Goal: Task Accomplishment & Management: Manage account settings

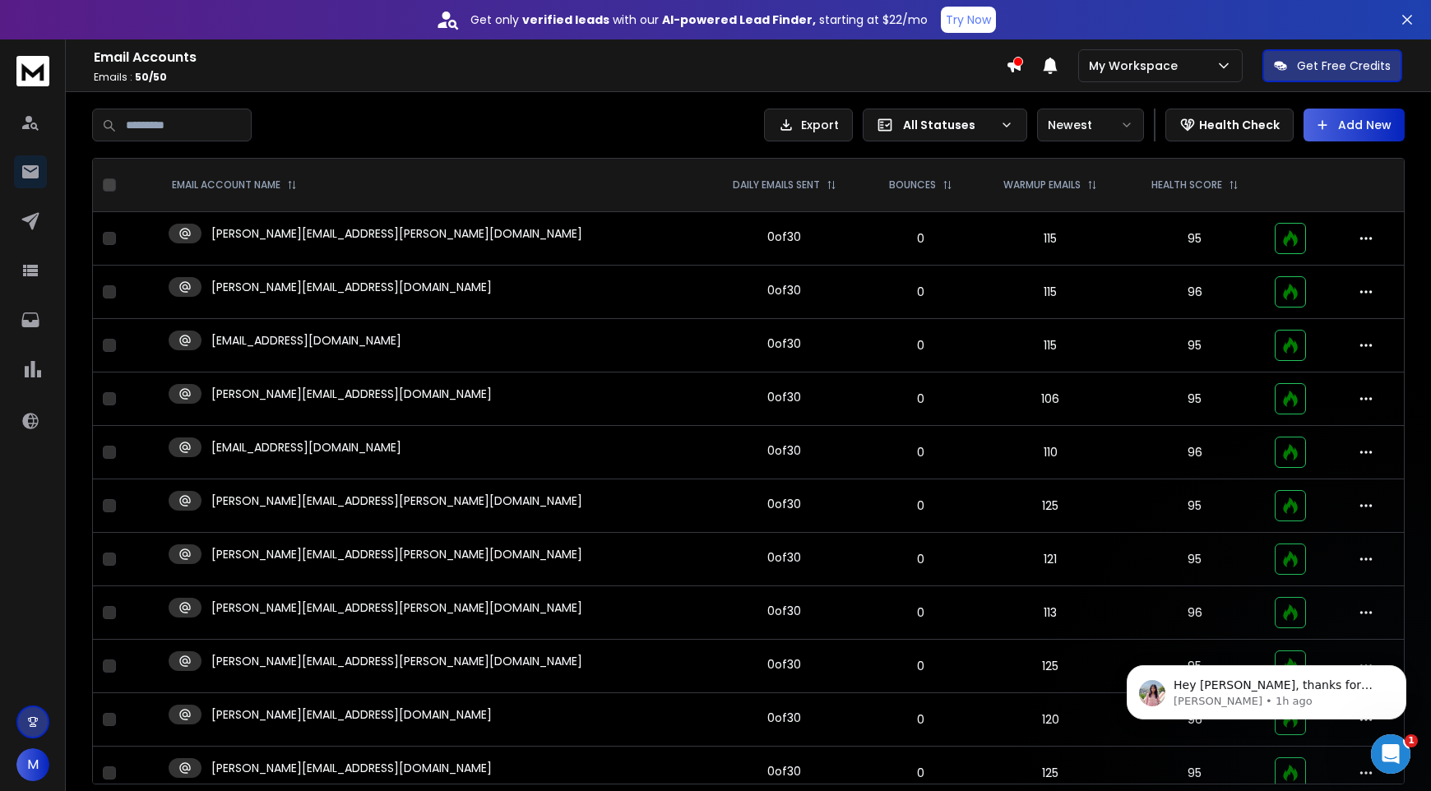
drag, startPoint x: 2620, startPoint y: 1358, endPoint x: 1401, endPoint y: 763, distance: 1356.3
click at [1401, 763] on div "Open Intercom Messenger" at bounding box center [1390, 754] width 54 height 54
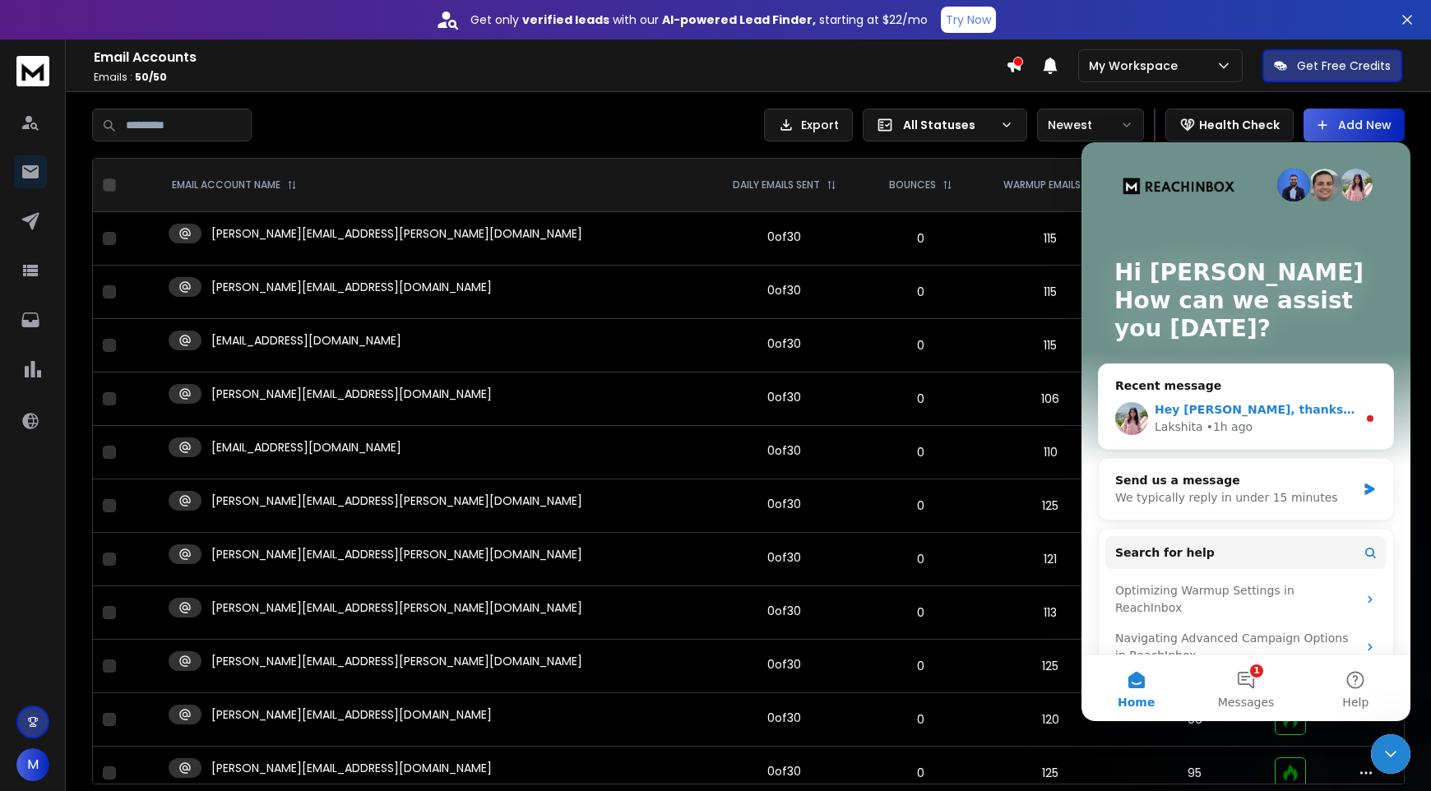
click at [1219, 420] on div "• 1h ago" at bounding box center [1229, 427] width 47 height 17
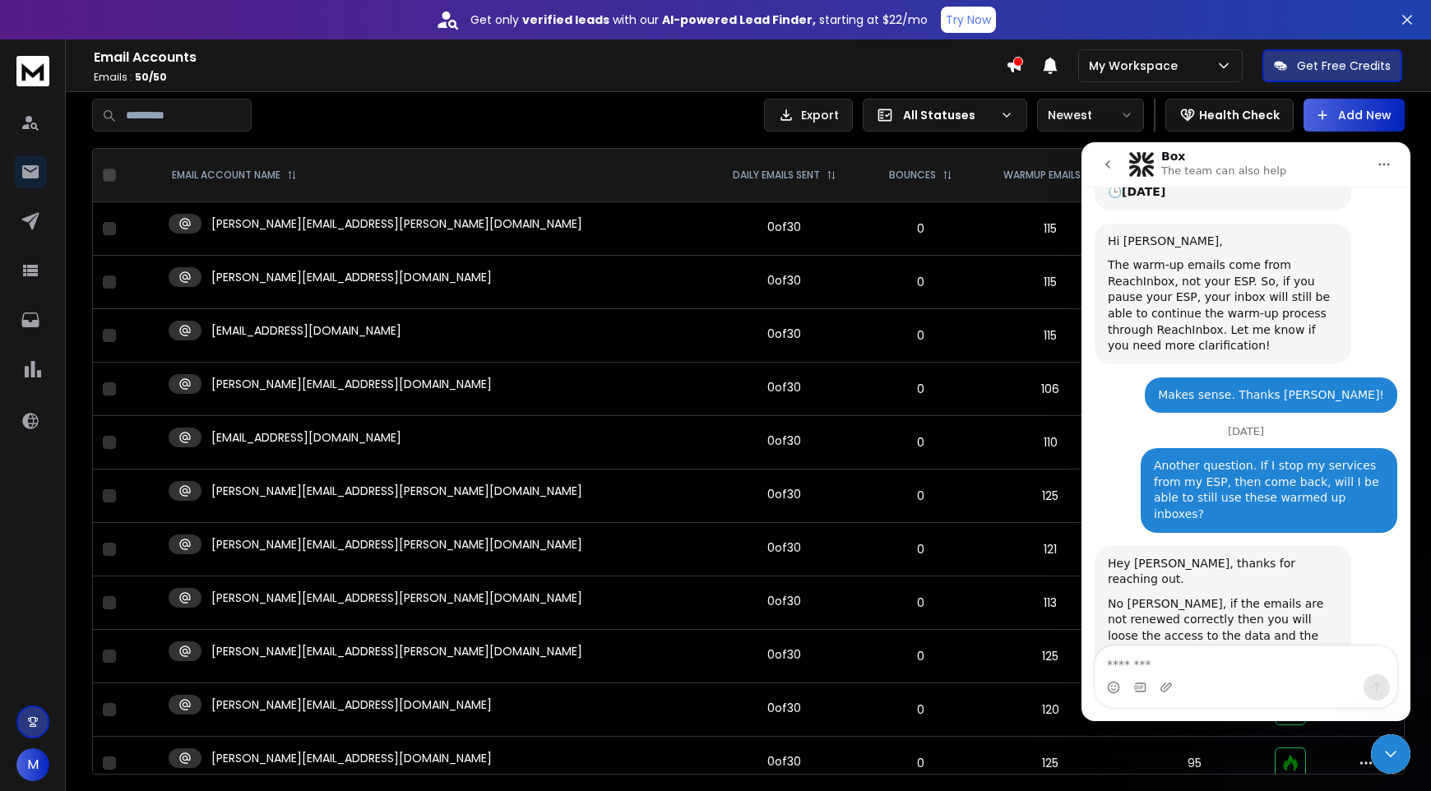
scroll to position [285, 0]
type textarea "**********"
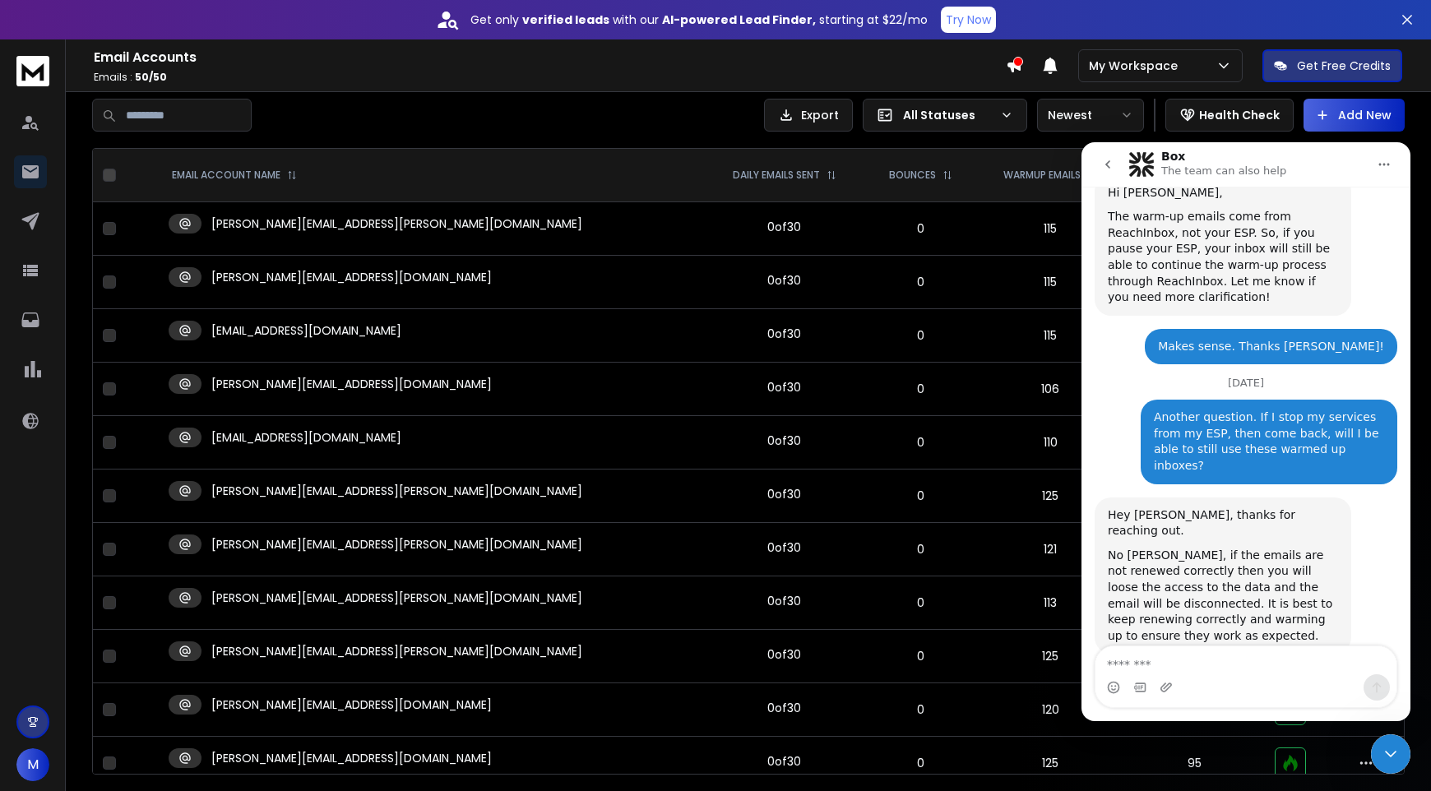
scroll to position [0, 0]
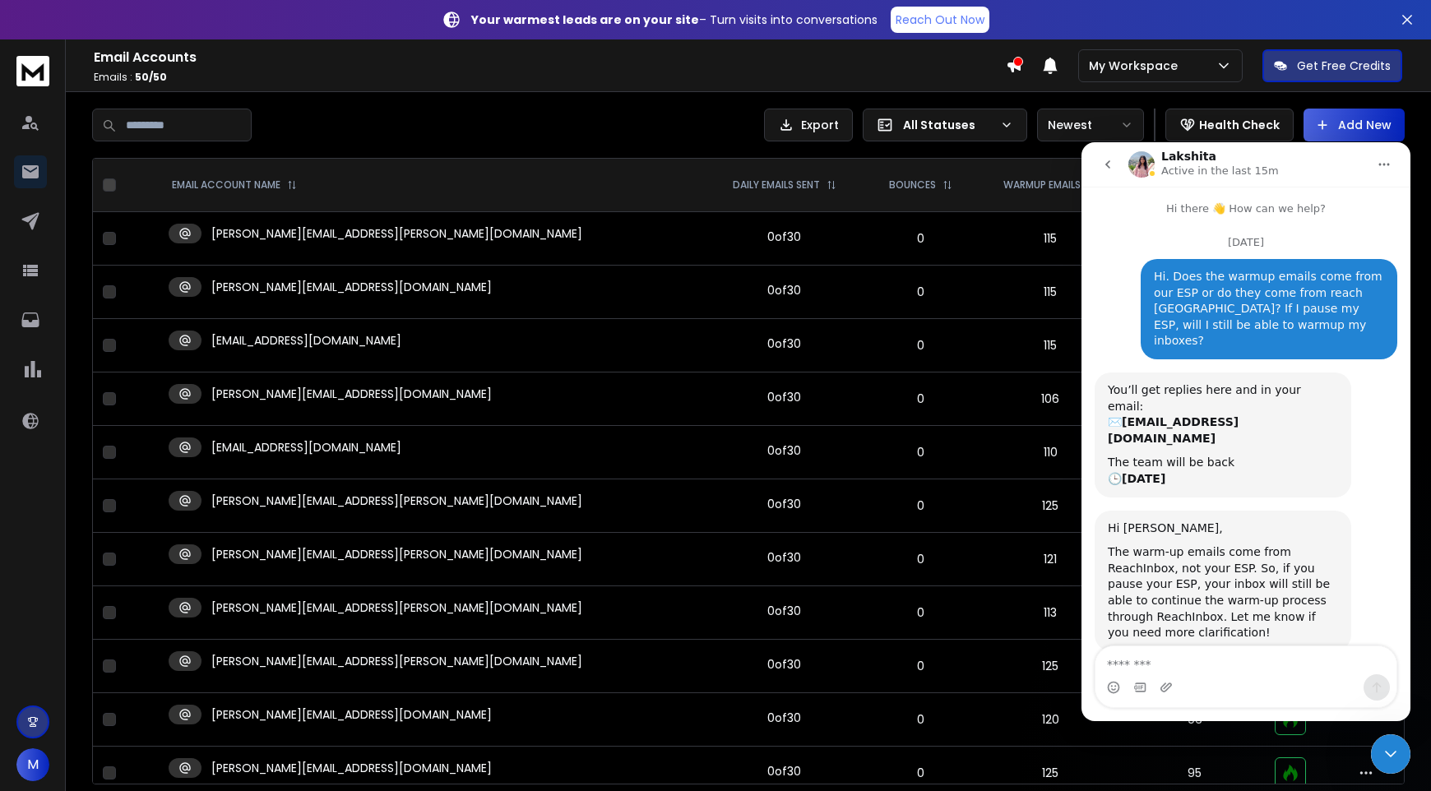
scroll to position [333, 0]
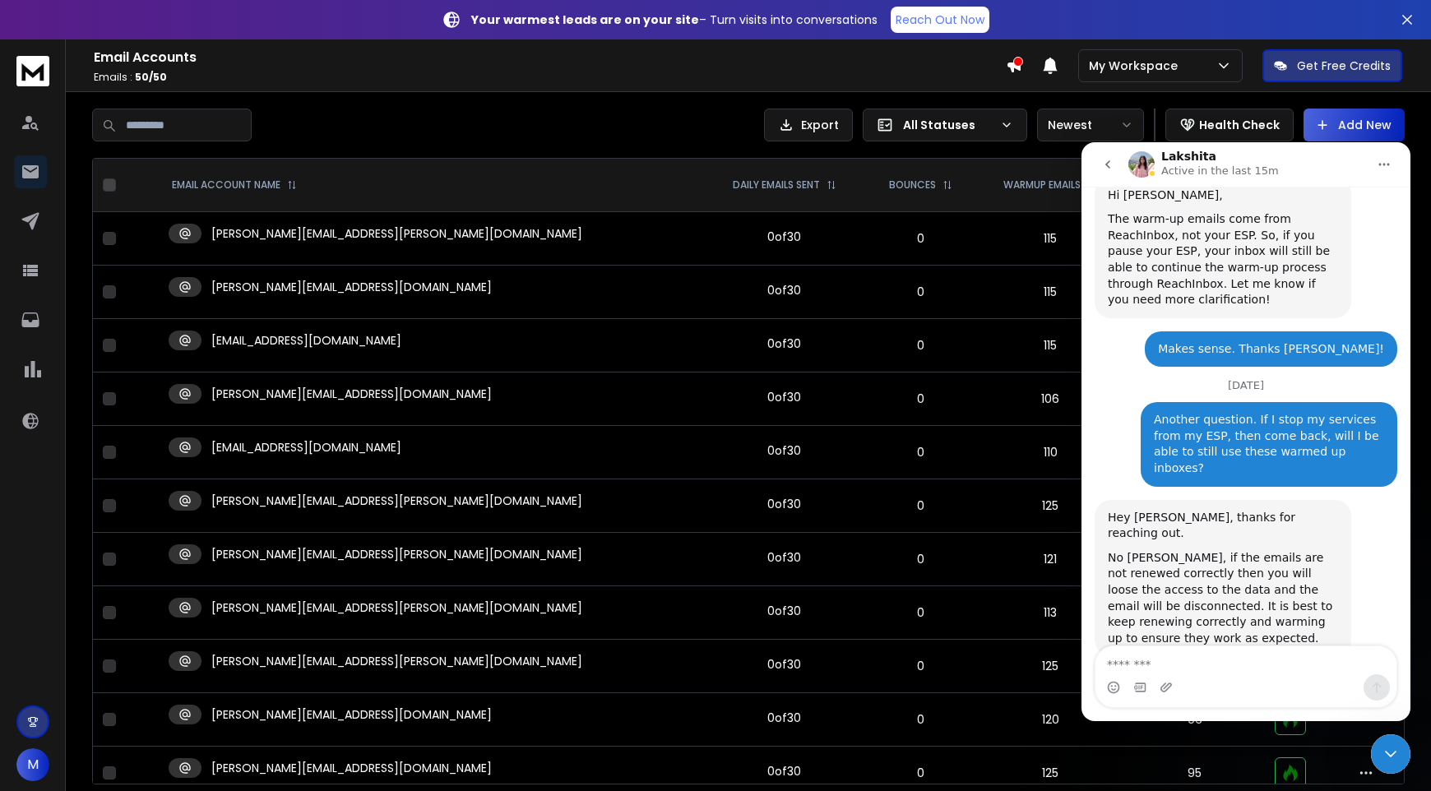
click at [1397, 755] on icon "Close Intercom Messenger" at bounding box center [1391, 754] width 20 height 20
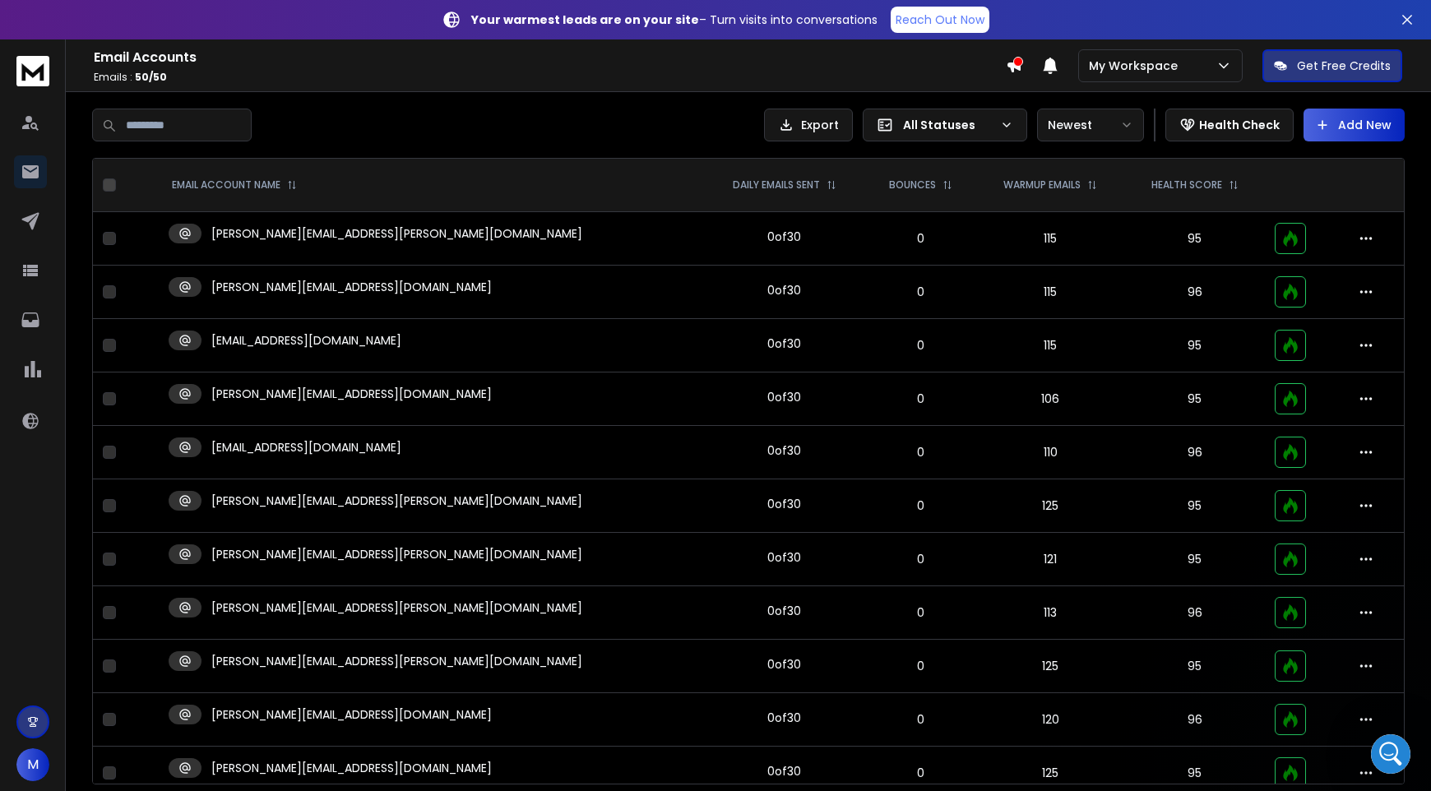
scroll to position [0, 0]
click at [38, 413] on icon at bounding box center [31, 421] width 20 height 20
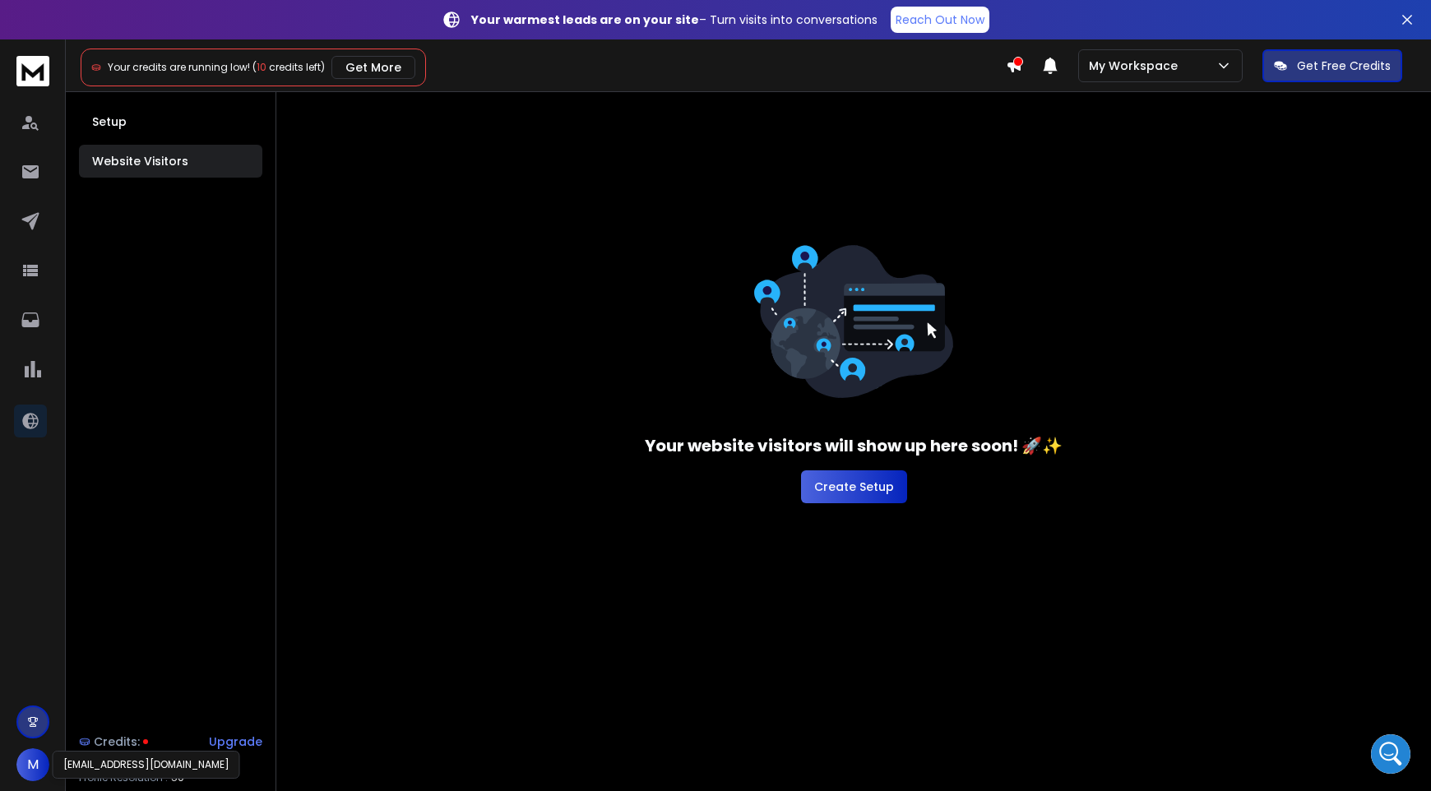
click at [41, 757] on span "M" at bounding box center [32, 764] width 33 height 33
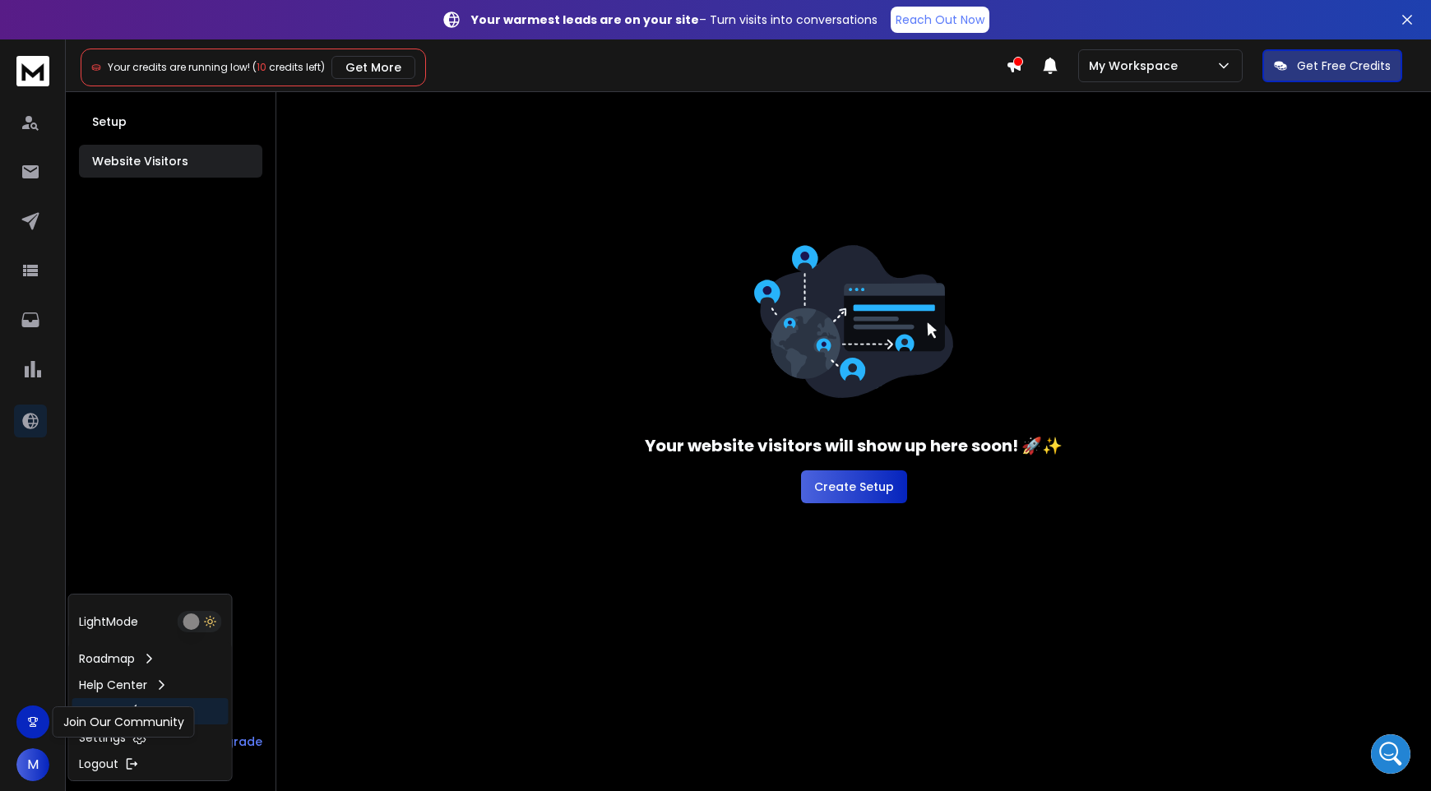
click at [45, 721] on link at bounding box center [32, 722] width 33 height 33
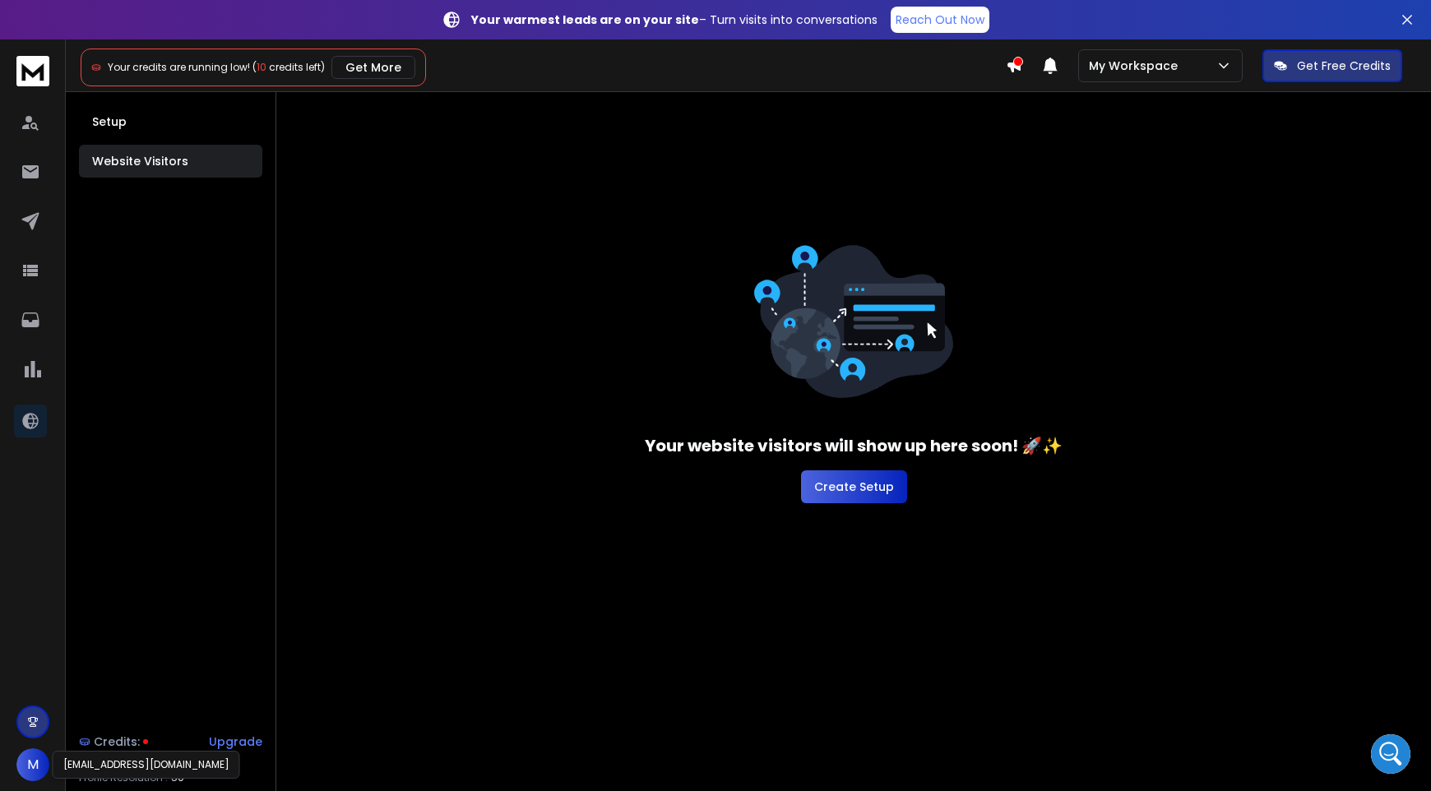
click at [34, 749] on span "M" at bounding box center [32, 764] width 33 height 33
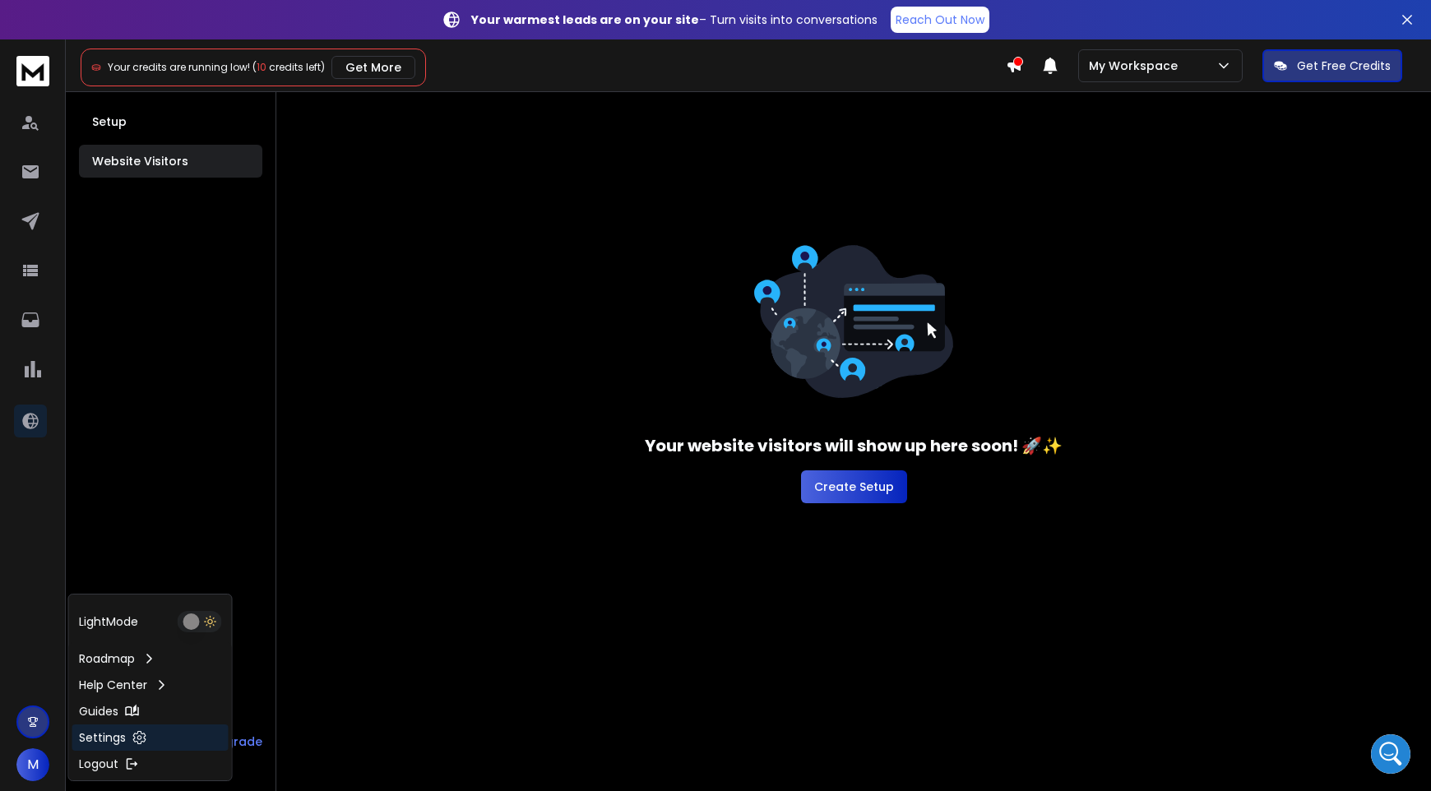
click at [99, 734] on p "Settings" at bounding box center [102, 737] width 47 height 16
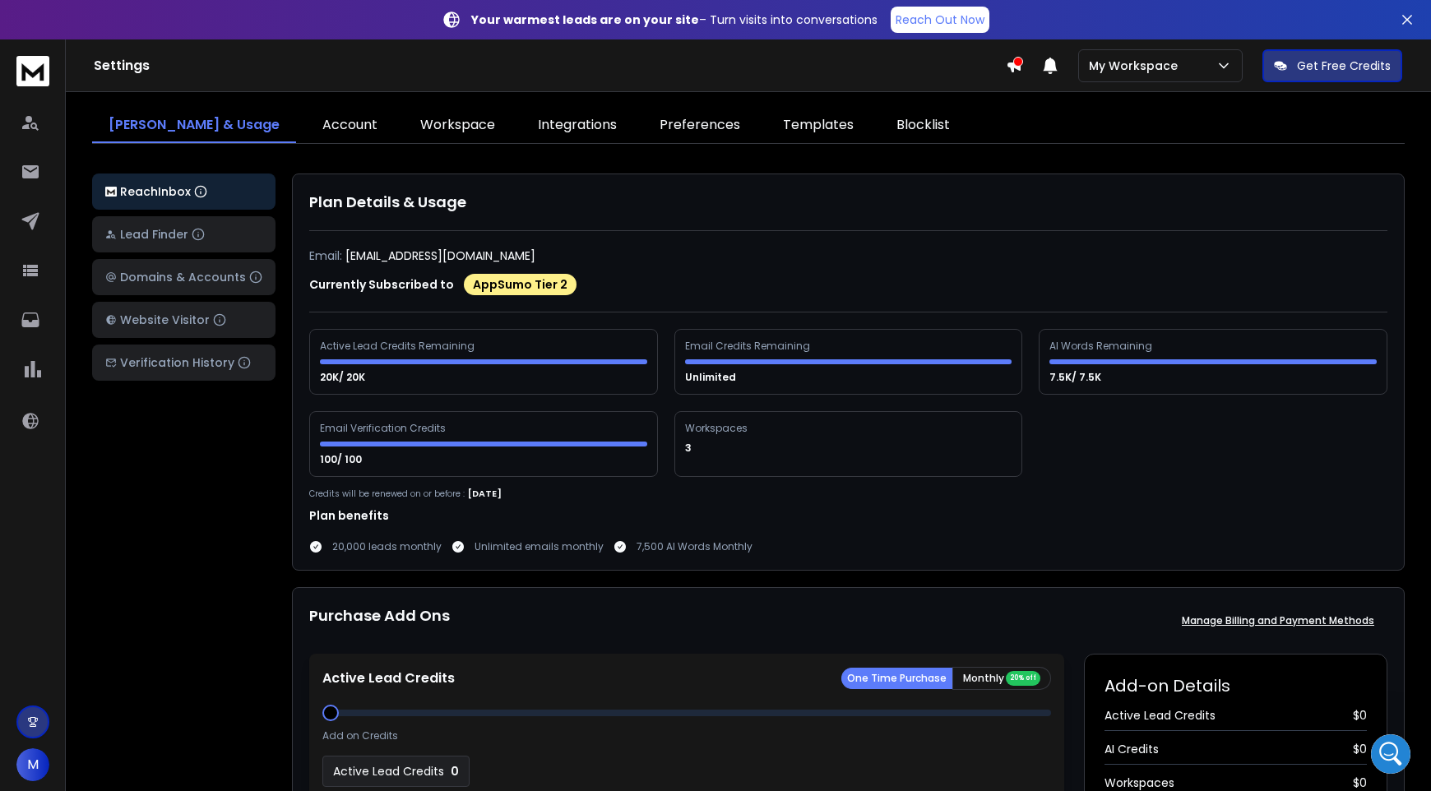
click at [306, 124] on link "Account" at bounding box center [350, 126] width 88 height 35
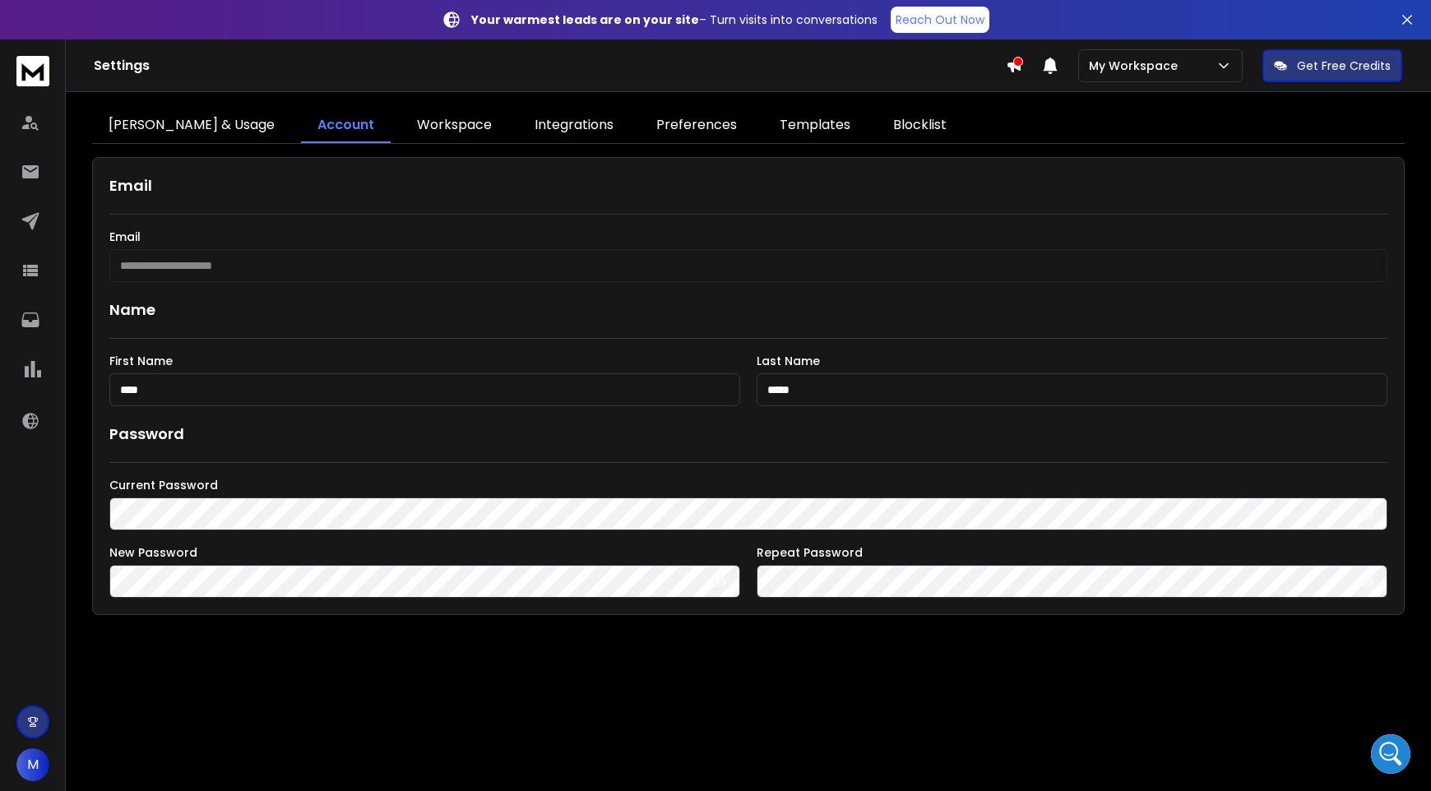
click at [138, 132] on link "Billings & Usage" at bounding box center [191, 126] width 199 height 35
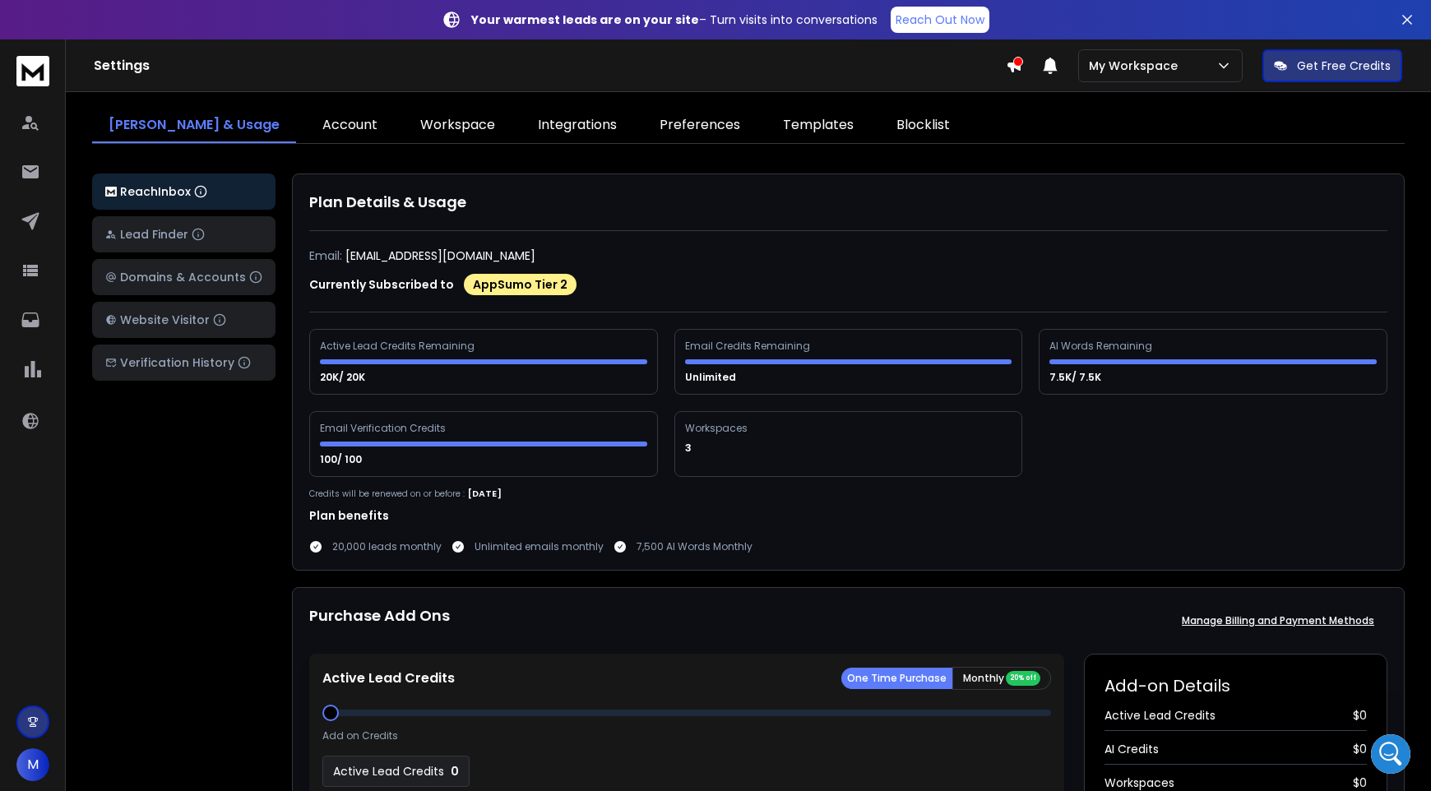
scroll to position [110, 0]
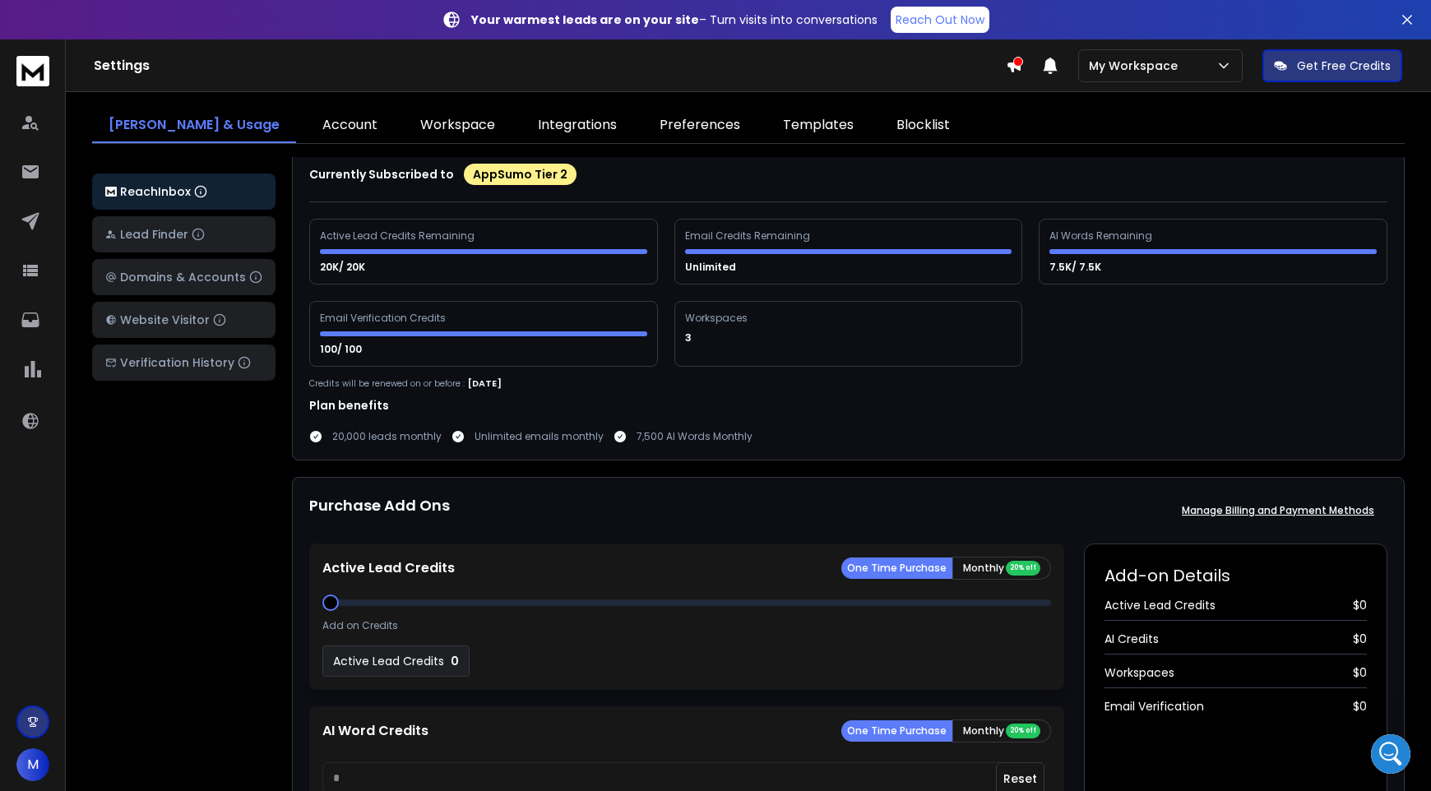
click at [633, 180] on div "Currently Subscribed to AppSumo Tier 2" at bounding box center [843, 174] width 1068 height 21
